Goal: Task Accomplishment & Management: Manage account settings

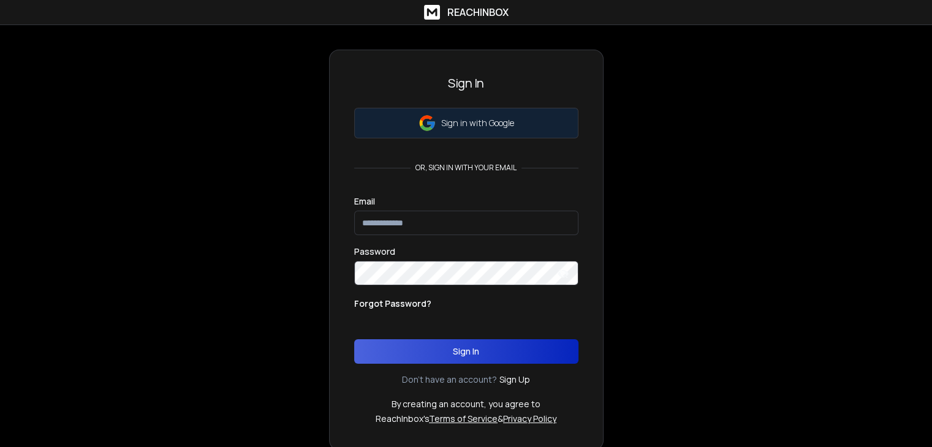
click at [509, 123] on p "Sign in with Google" at bounding box center [477, 123] width 73 height 12
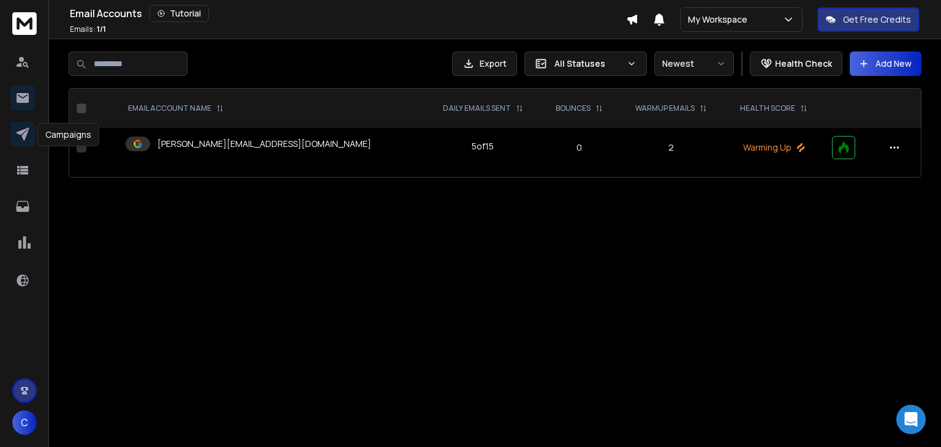
click at [31, 133] on link at bounding box center [22, 134] width 25 height 25
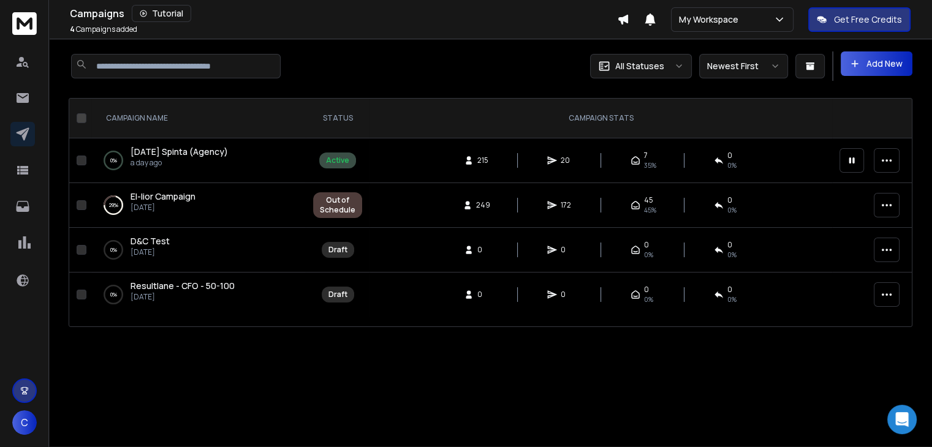
click at [568, 174] on td "215 20 7 35 % 0 0 %" at bounding box center [601, 161] width 463 height 45
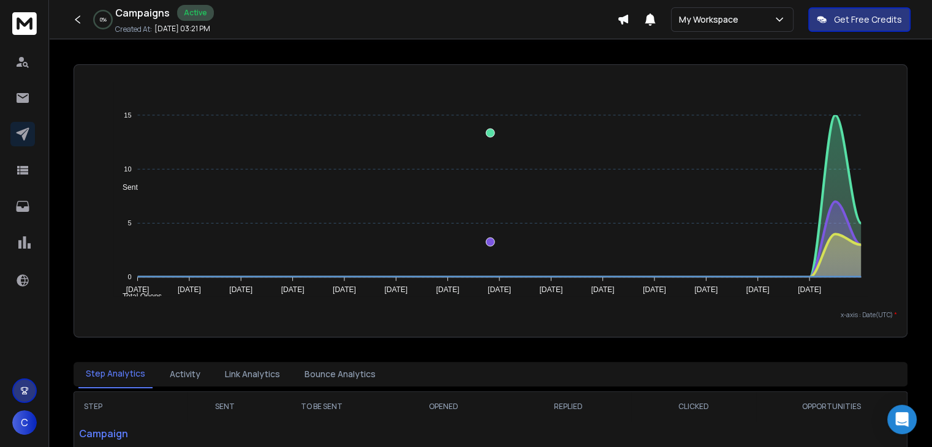
scroll to position [341, 0]
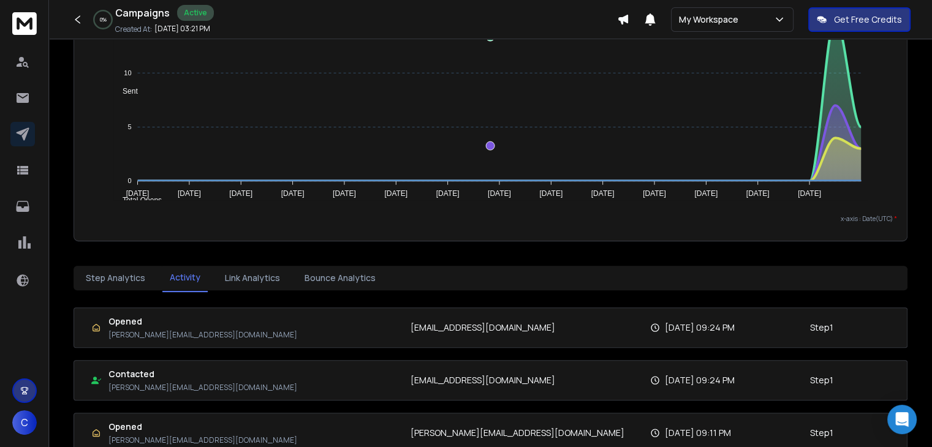
click at [189, 278] on button "Activity" at bounding box center [184, 278] width 45 height 28
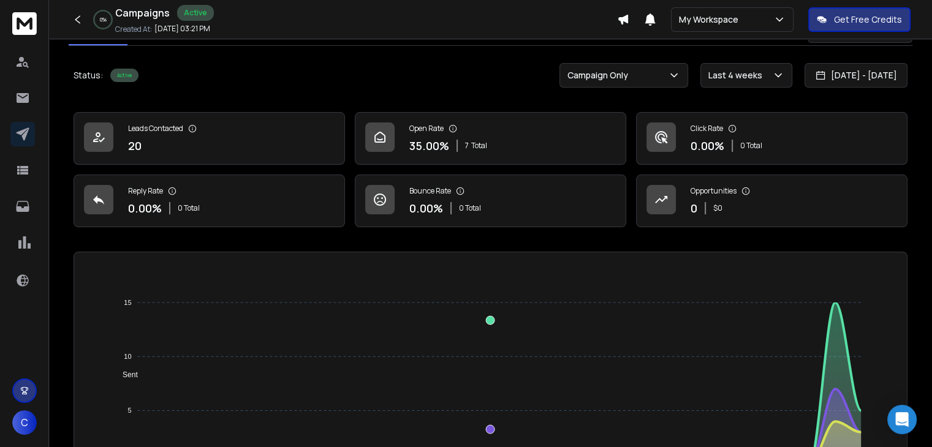
scroll to position [52, 0]
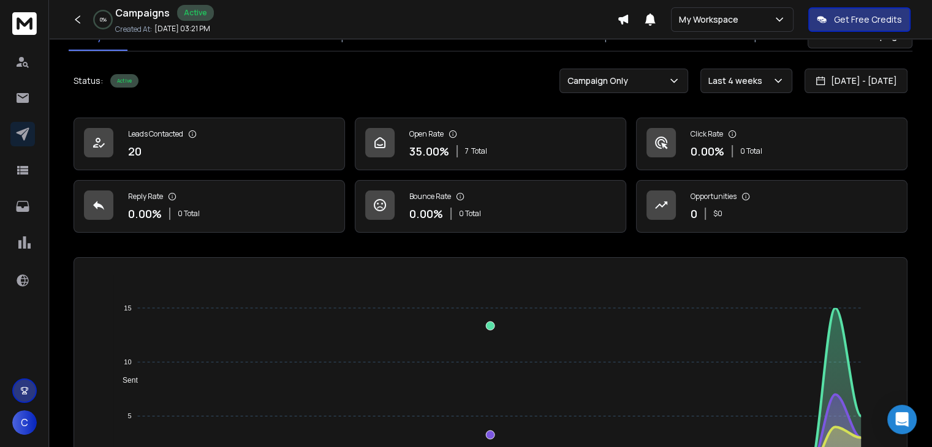
click at [181, 91] on div "Status: Active Pause Campaign Campaign Only Last 4 weeks 16 Sep 2025 - 14 Oct 2…" at bounding box center [491, 81] width 834 height 25
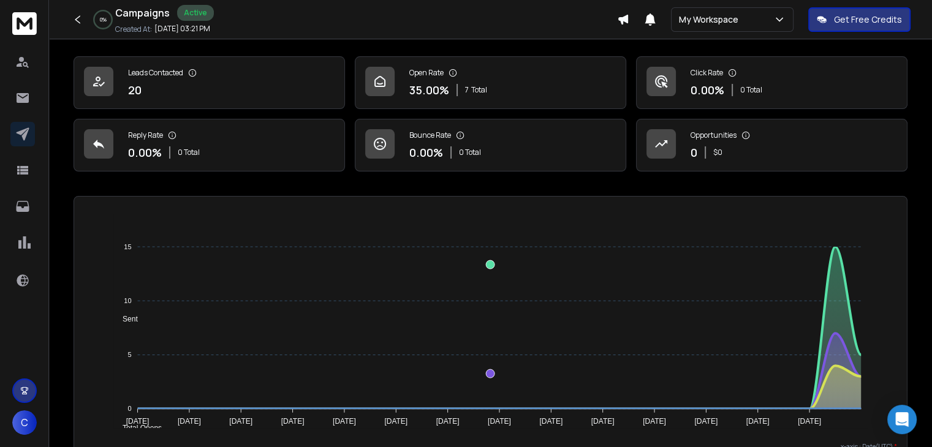
scroll to position [0, 0]
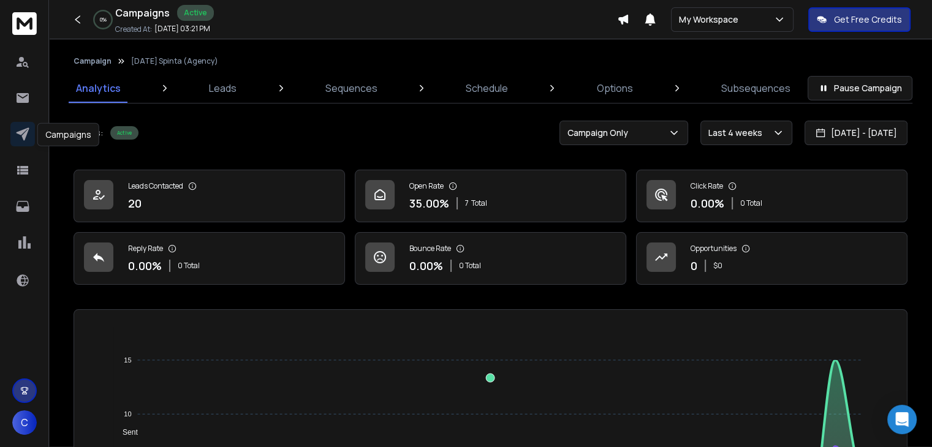
click at [27, 134] on icon at bounding box center [22, 134] width 15 height 15
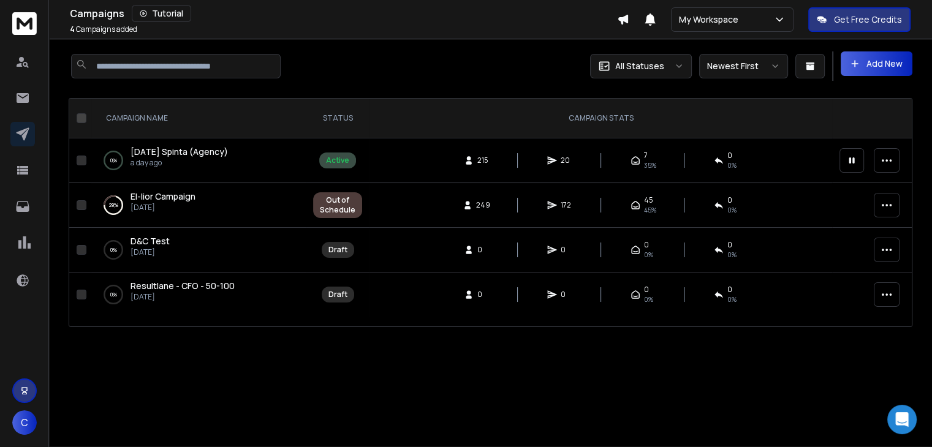
click at [260, 168] on div "0 % Oct 2025 Spinta (Agency) a day ago" at bounding box center [199, 160] width 190 height 29
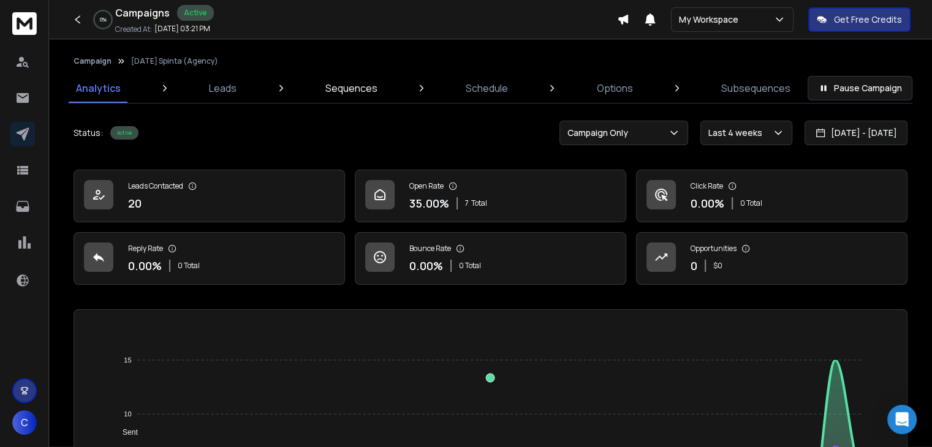
click at [356, 91] on p "Sequences" at bounding box center [351, 88] width 52 height 15
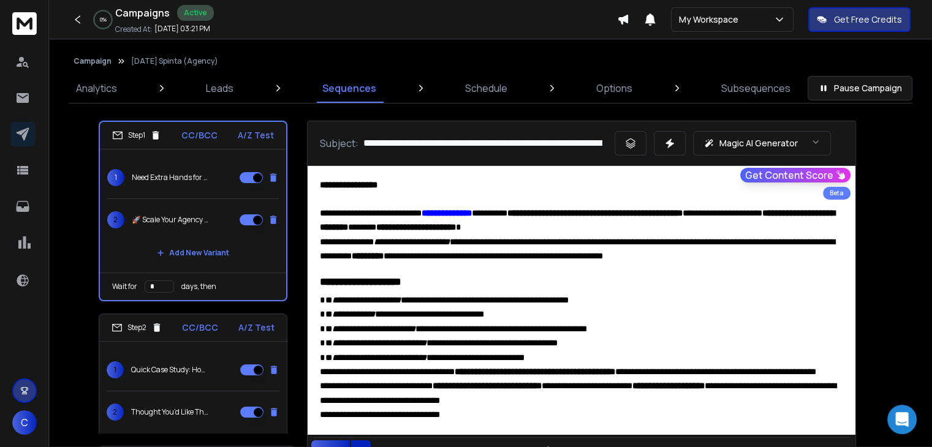
scroll to position [114, 0]
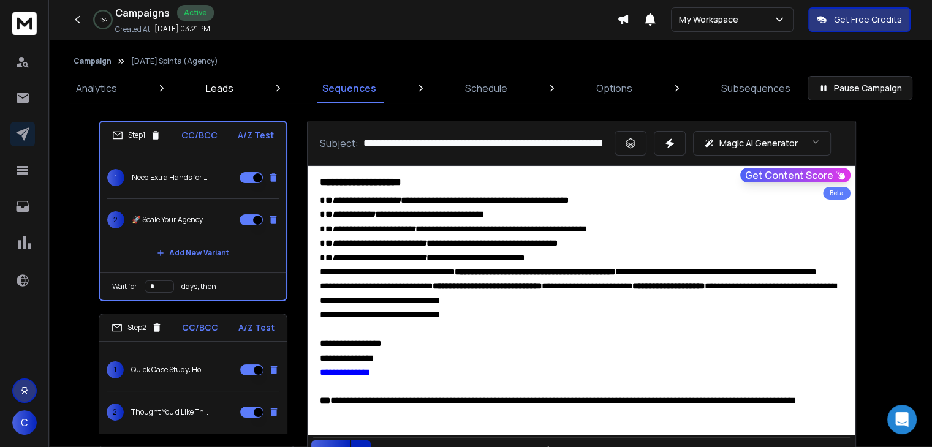
click at [230, 91] on p "Leads" at bounding box center [220, 88] width 28 height 15
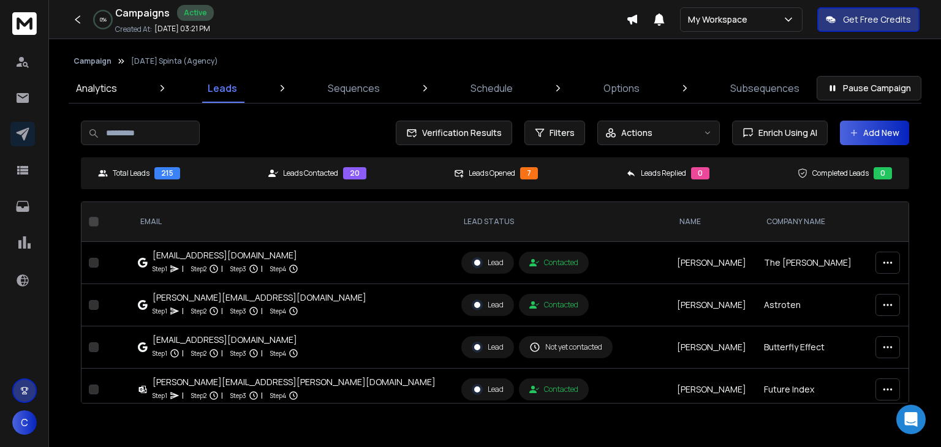
click at [104, 91] on p "Analytics" at bounding box center [96, 88] width 41 height 15
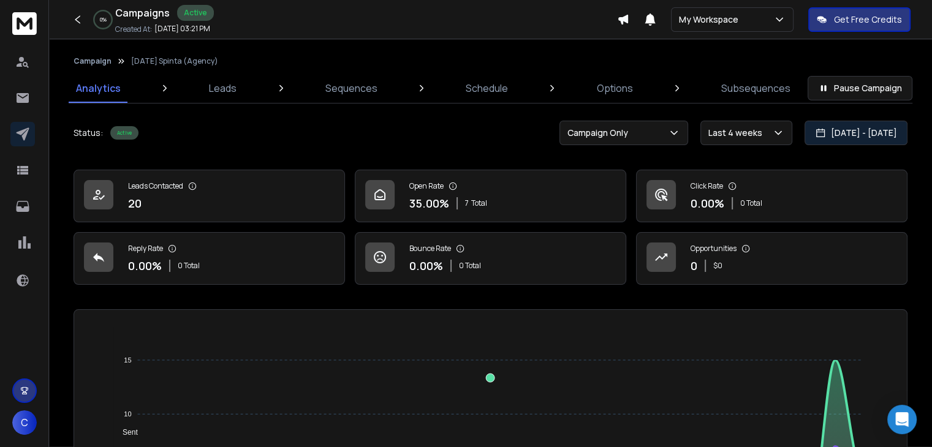
click at [827, 134] on button "[DATE] - [DATE]" at bounding box center [856, 133] width 103 height 25
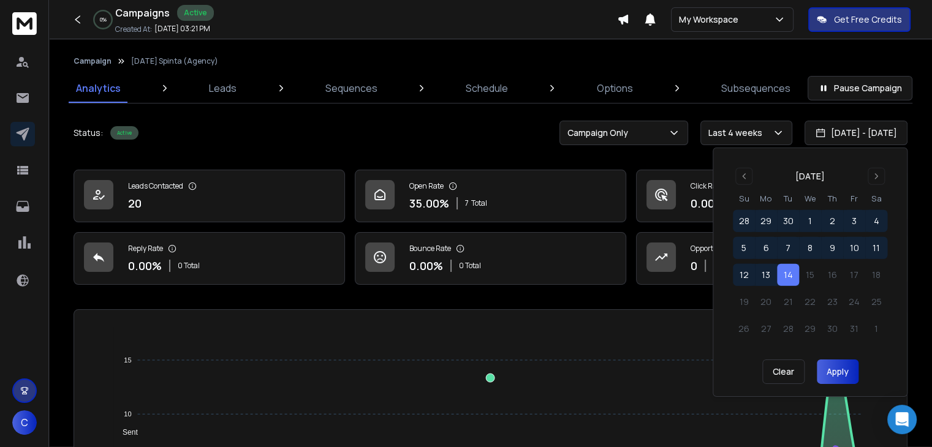
click at [748, 275] on button "12" at bounding box center [744, 275] width 22 height 22
click at [791, 280] on button "14" at bounding box center [788, 275] width 22 height 22
click at [743, 275] on button "12" at bounding box center [744, 275] width 22 height 22
click at [836, 363] on button "Apply" at bounding box center [838, 372] width 42 height 25
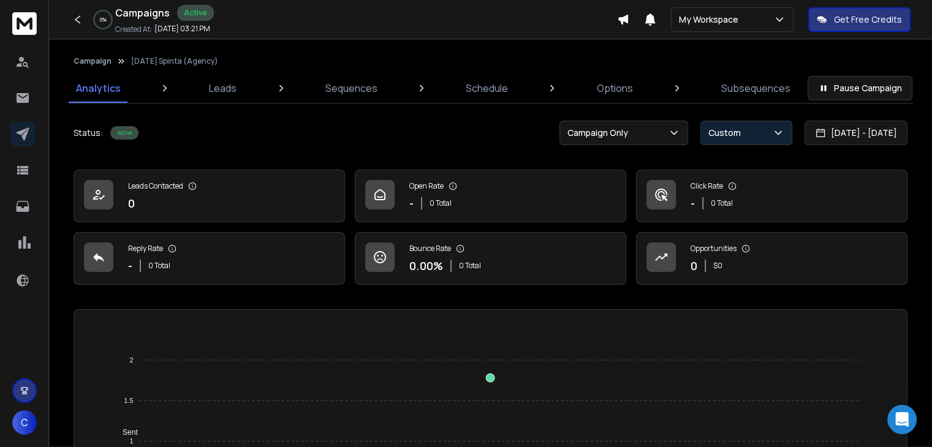
click at [712, 132] on div "Custom" at bounding box center [747, 133] width 76 height 12
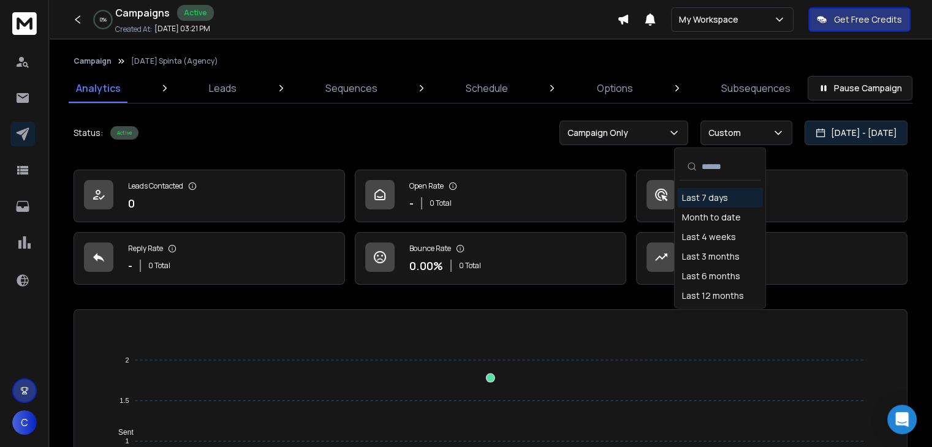
click at [809, 129] on button "16 Sep 2025 - 12 Oct 2025" at bounding box center [856, 133] width 103 height 25
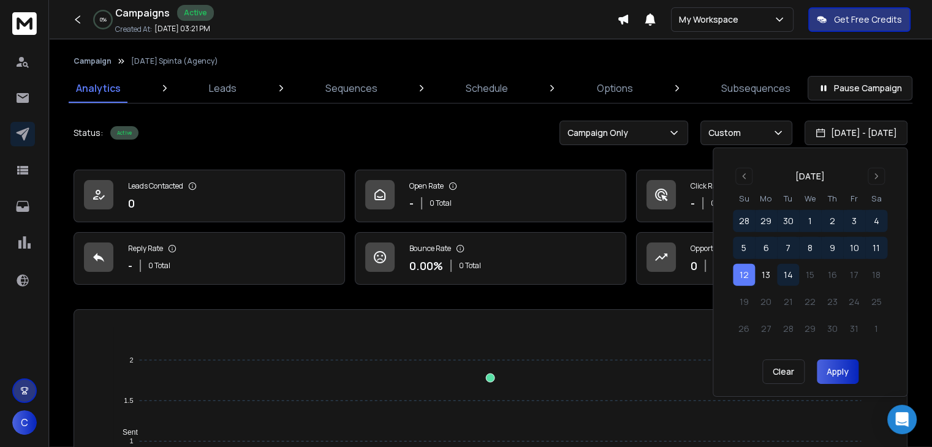
click at [745, 272] on button "12" at bounding box center [744, 275] width 22 height 22
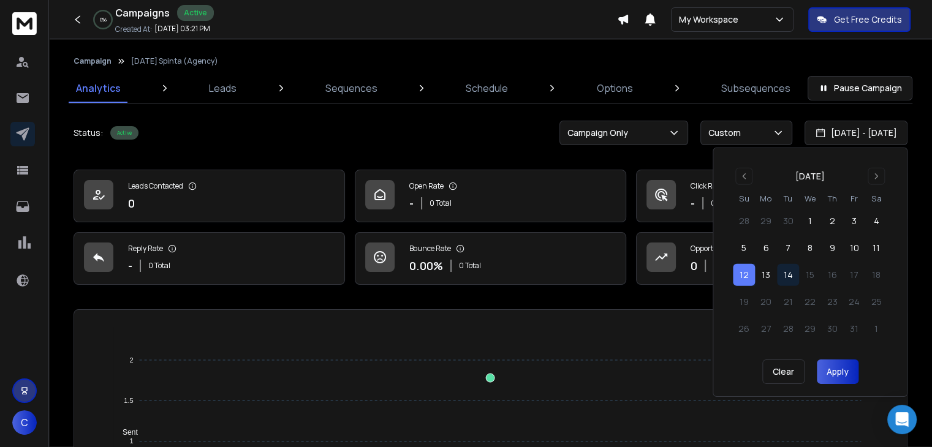
click at [778, 271] on button "14" at bounding box center [788, 275] width 22 height 22
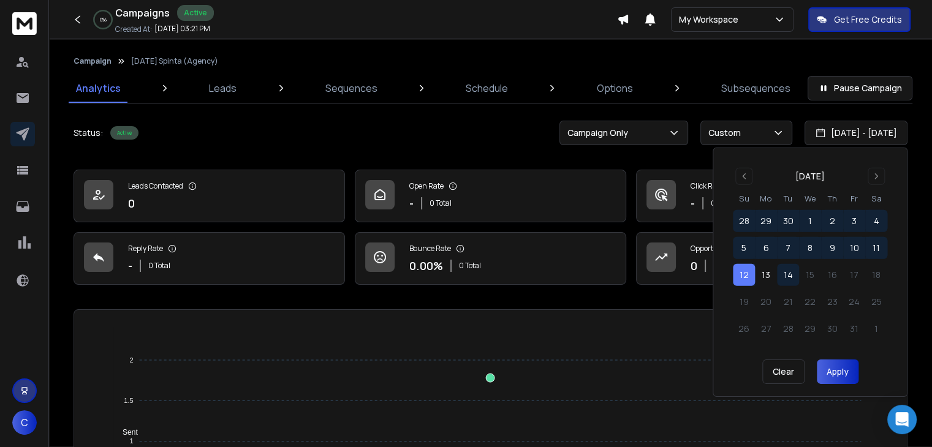
click at [765, 108] on div "Campaign Oct 2025 Spinta (Agency) Analytics Leads Sequences Schedule Options Su…" at bounding box center [491, 416] width 844 height 730
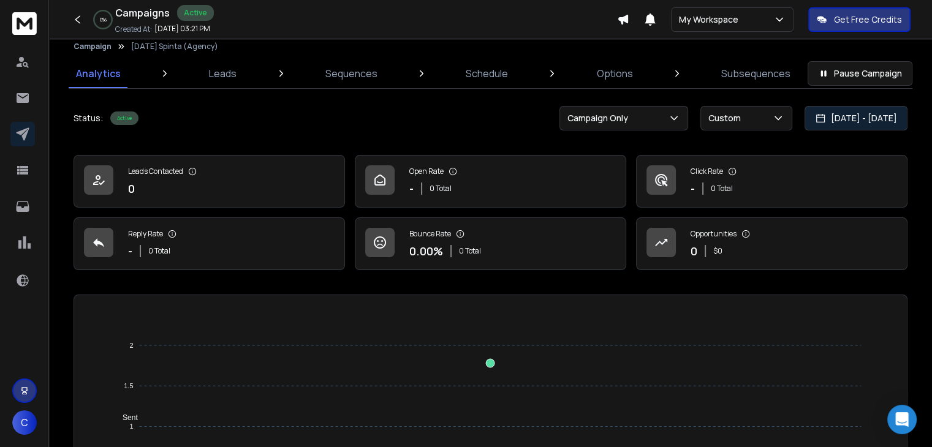
scroll to position [15, 0]
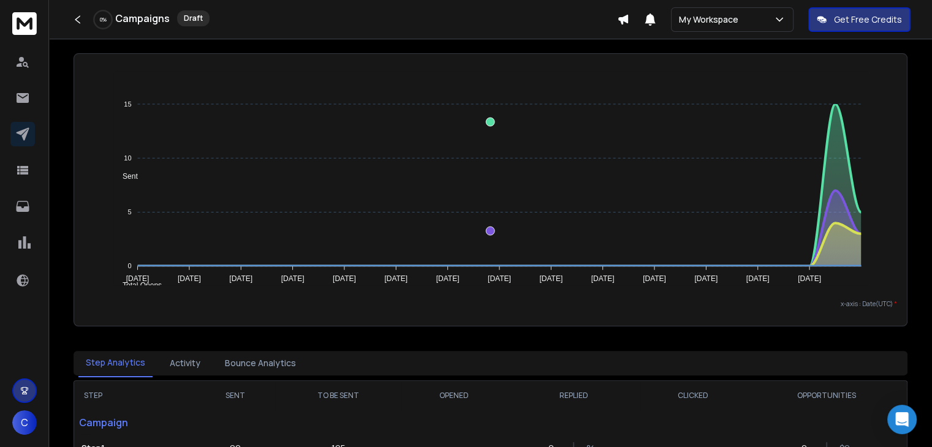
scroll to position [319, 0]
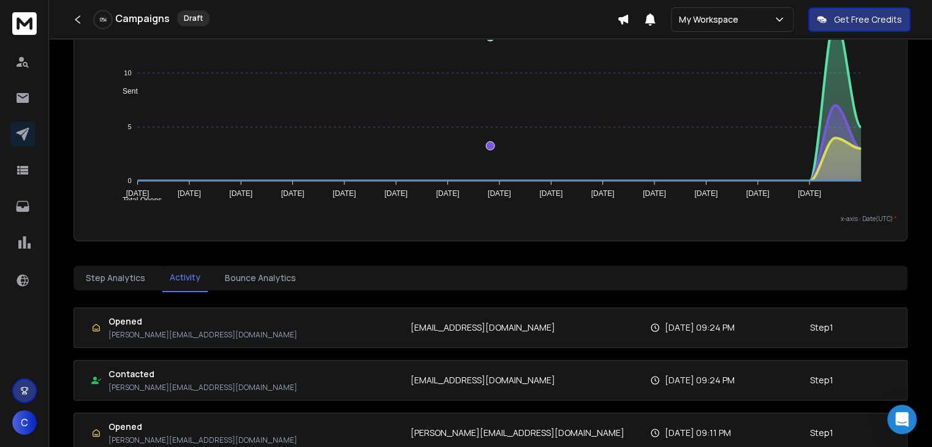
click at [194, 275] on button "Activity" at bounding box center [184, 278] width 45 height 28
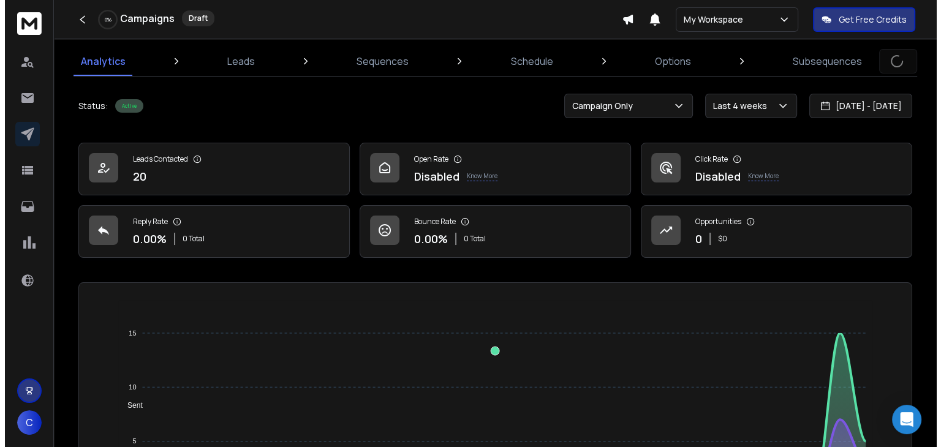
scroll to position [0, 0]
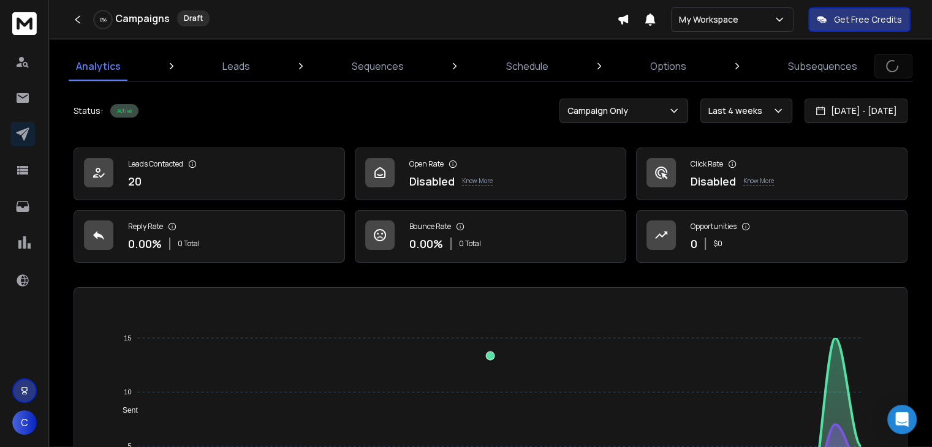
click at [409, 180] on p "Disabled" at bounding box center [431, 181] width 45 height 17
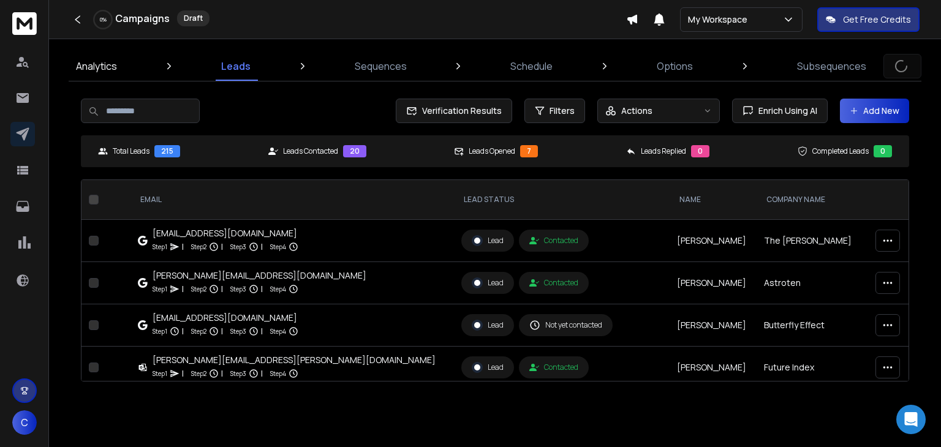
click at [101, 71] on p "Analytics" at bounding box center [96, 66] width 41 height 15
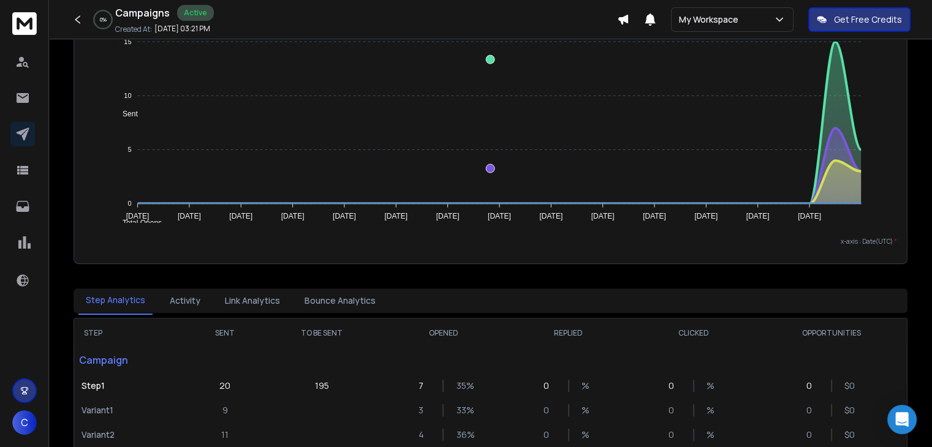
scroll to position [341, 0]
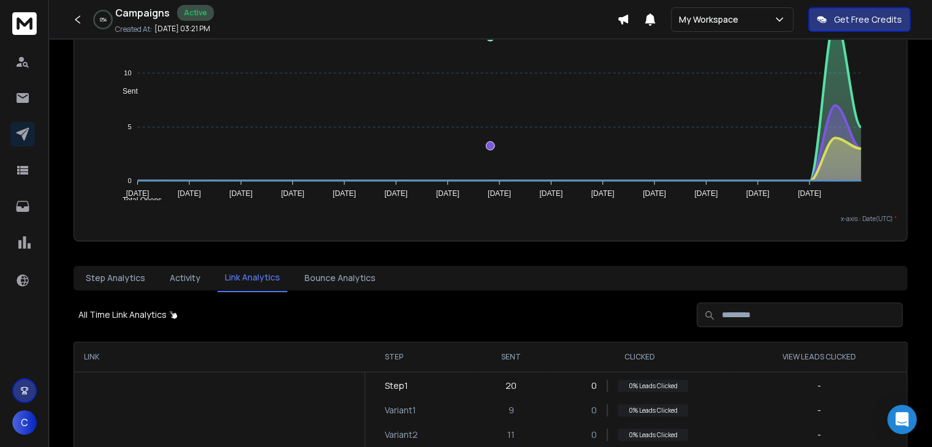
click at [248, 283] on button "Link Analytics" at bounding box center [253, 278] width 70 height 28
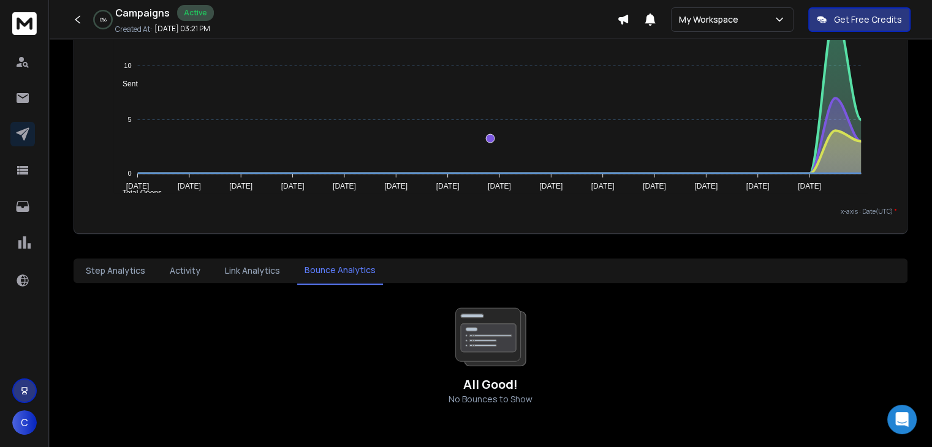
scroll to position [348, 0]
click at [350, 234] on div "Leads Contacted 20 Open Rate 35.00 % 7 Total Click Rate 0.00 % 0 Total Reply Ra…" at bounding box center [491, 126] width 834 height 609
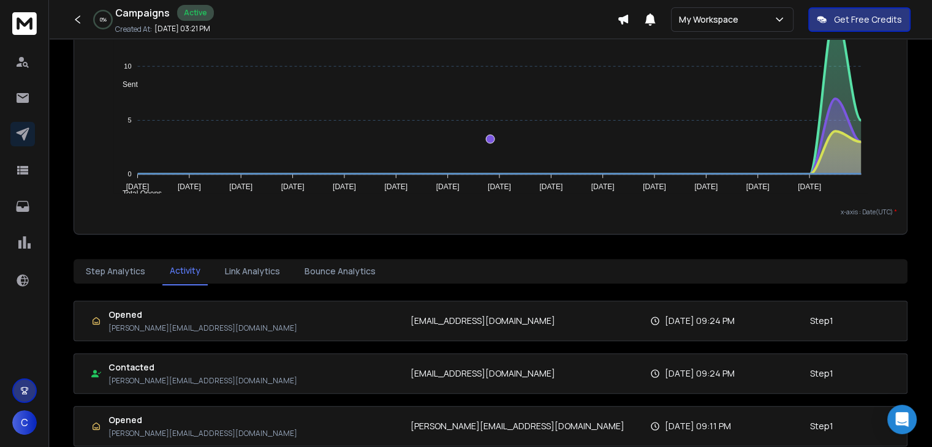
click at [198, 269] on button "Activity" at bounding box center [184, 271] width 45 height 28
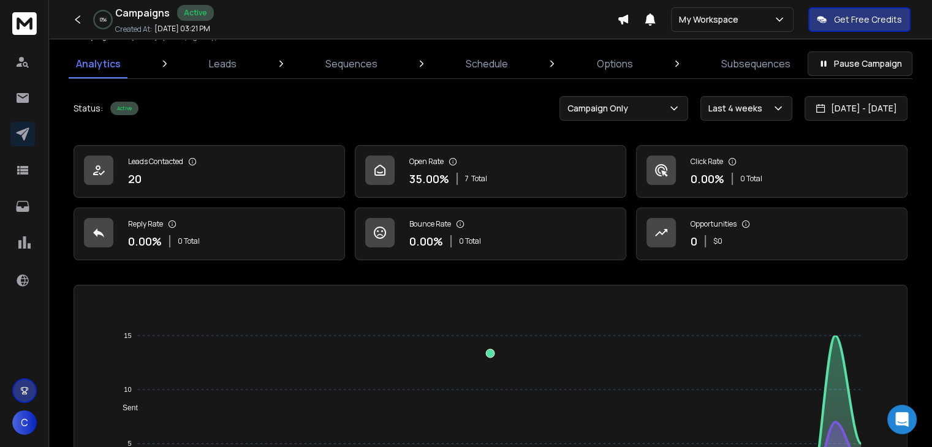
scroll to position [25, 0]
